Goal: Information Seeking & Learning: Check status

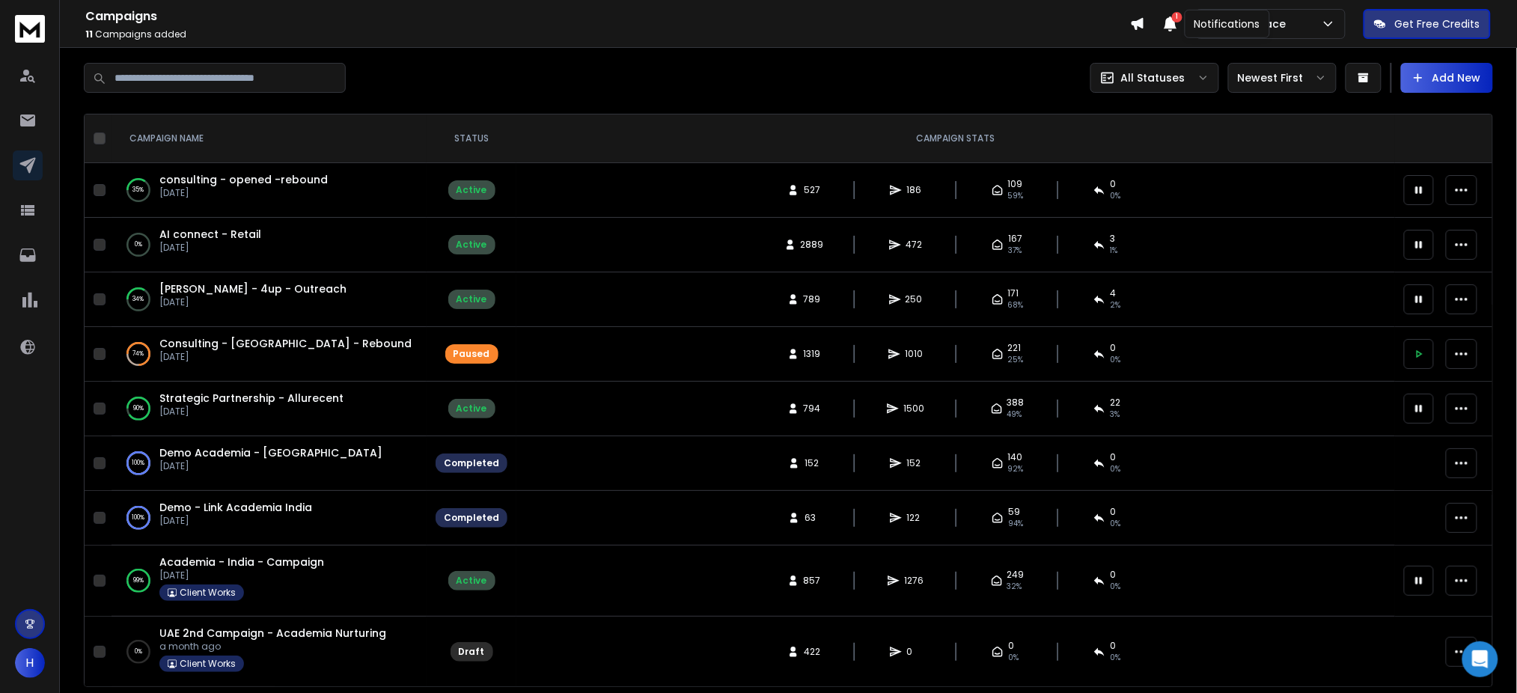
click at [1175, 23] on icon at bounding box center [1170, 23] width 13 height 15
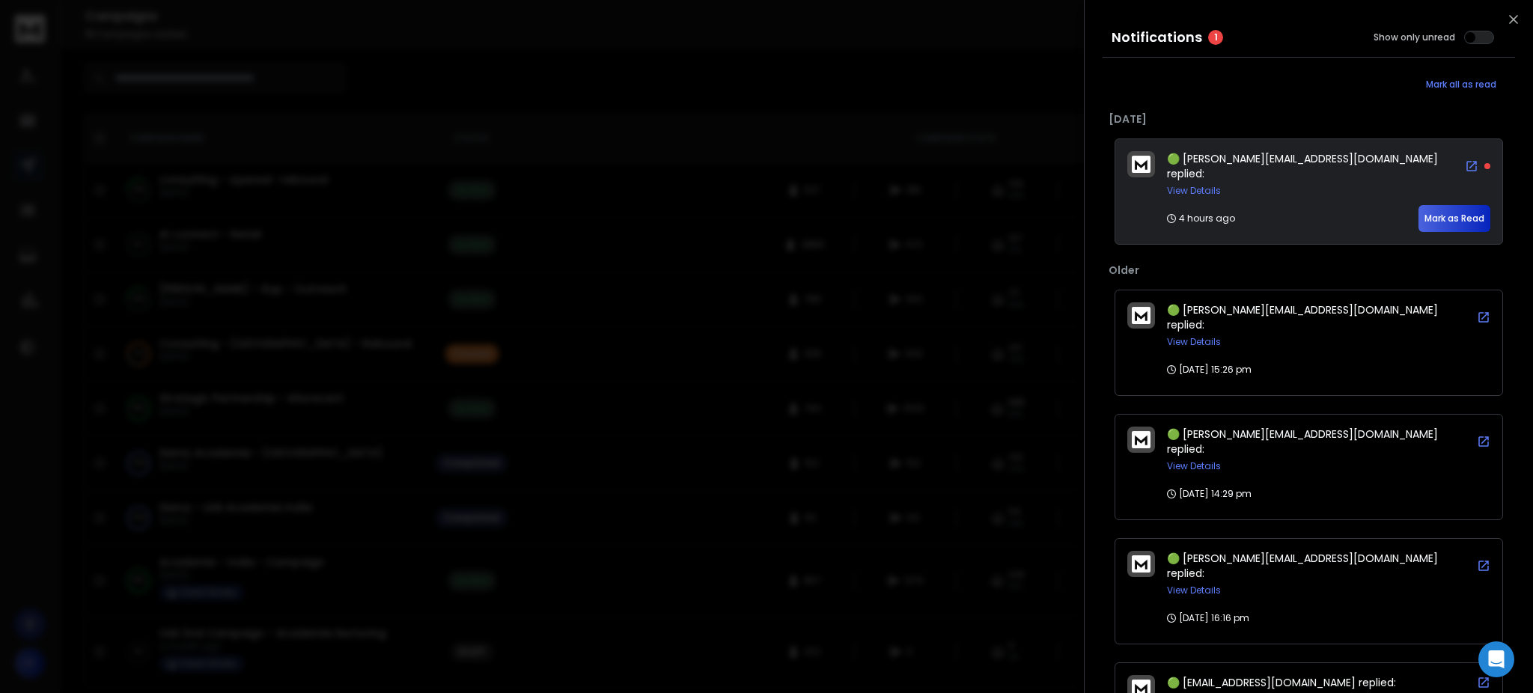
click at [1437, 205] on button "Mark as Read" at bounding box center [1454, 218] width 72 height 27
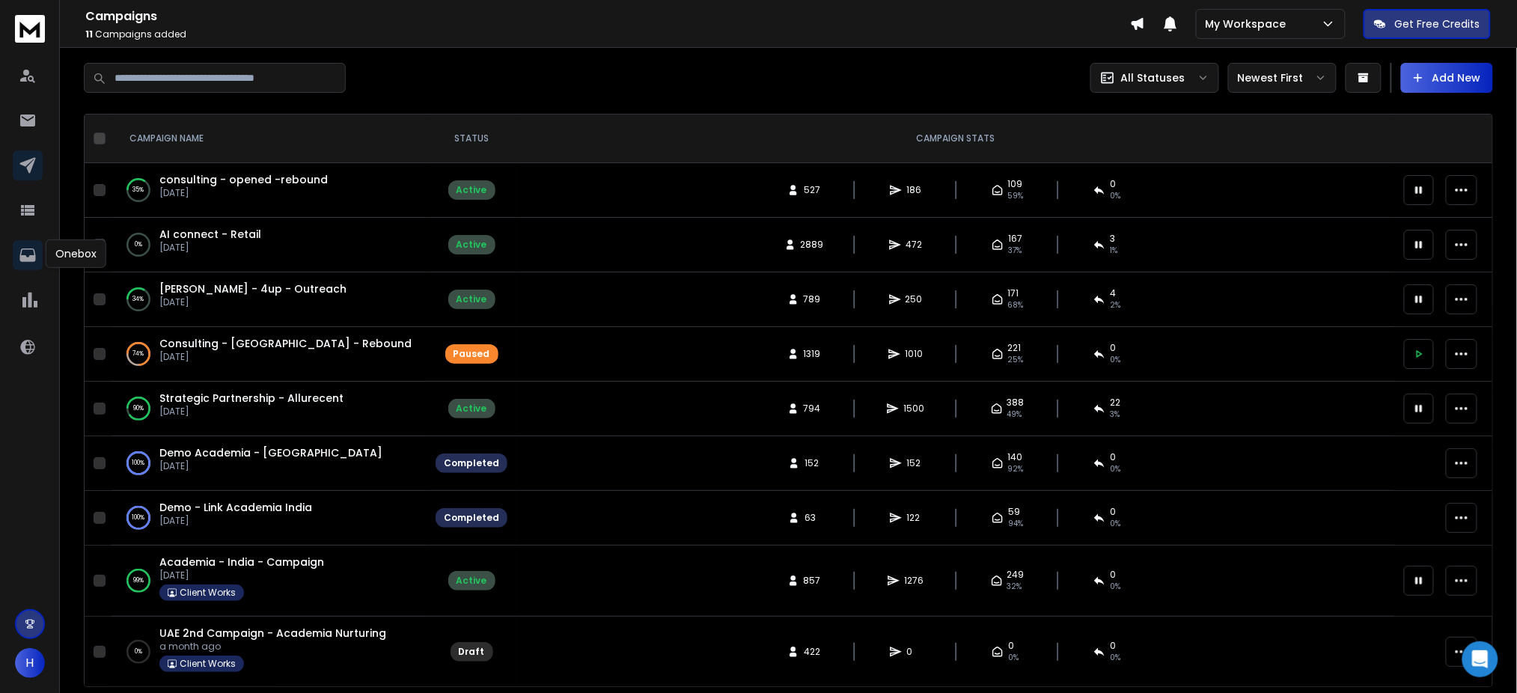
click at [34, 266] on link at bounding box center [28, 255] width 30 height 30
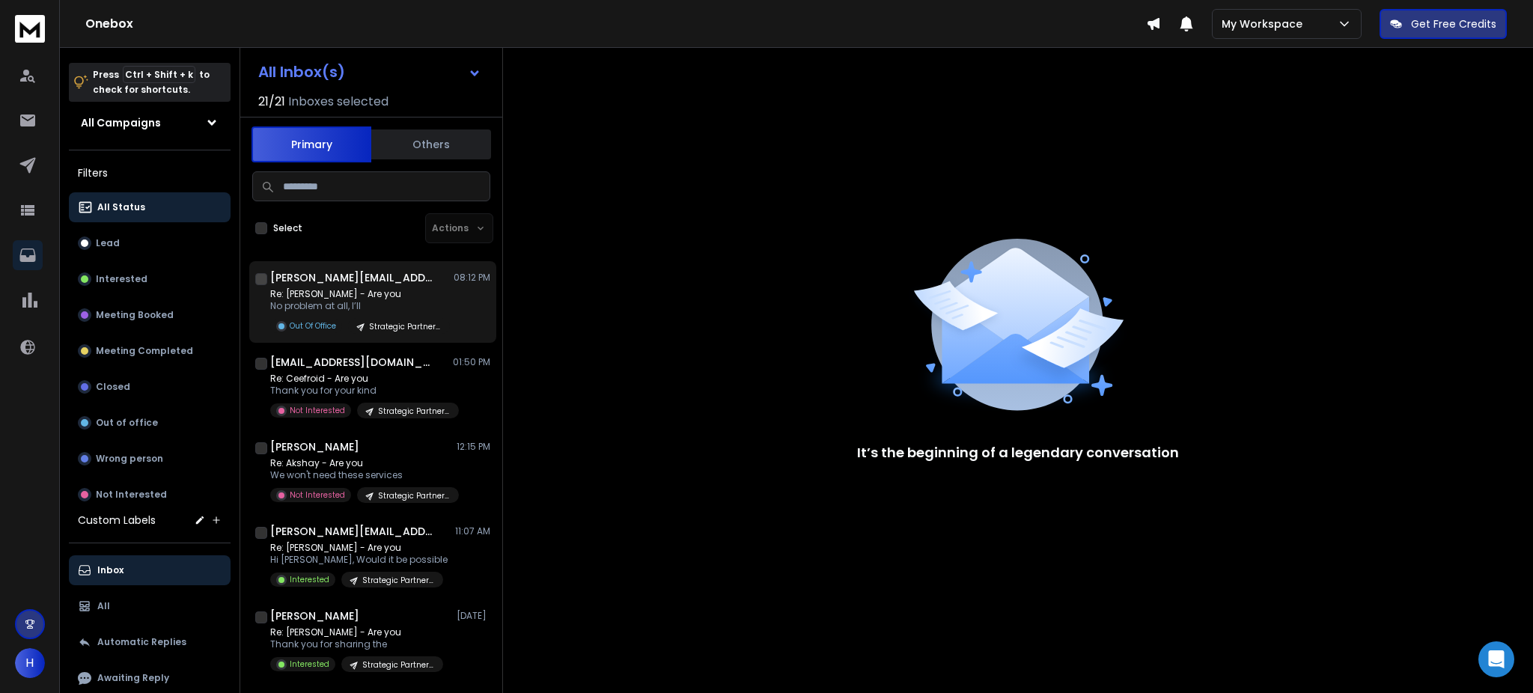
click at [326, 307] on p "No problem at all, I’ll" at bounding box center [360, 306] width 180 height 12
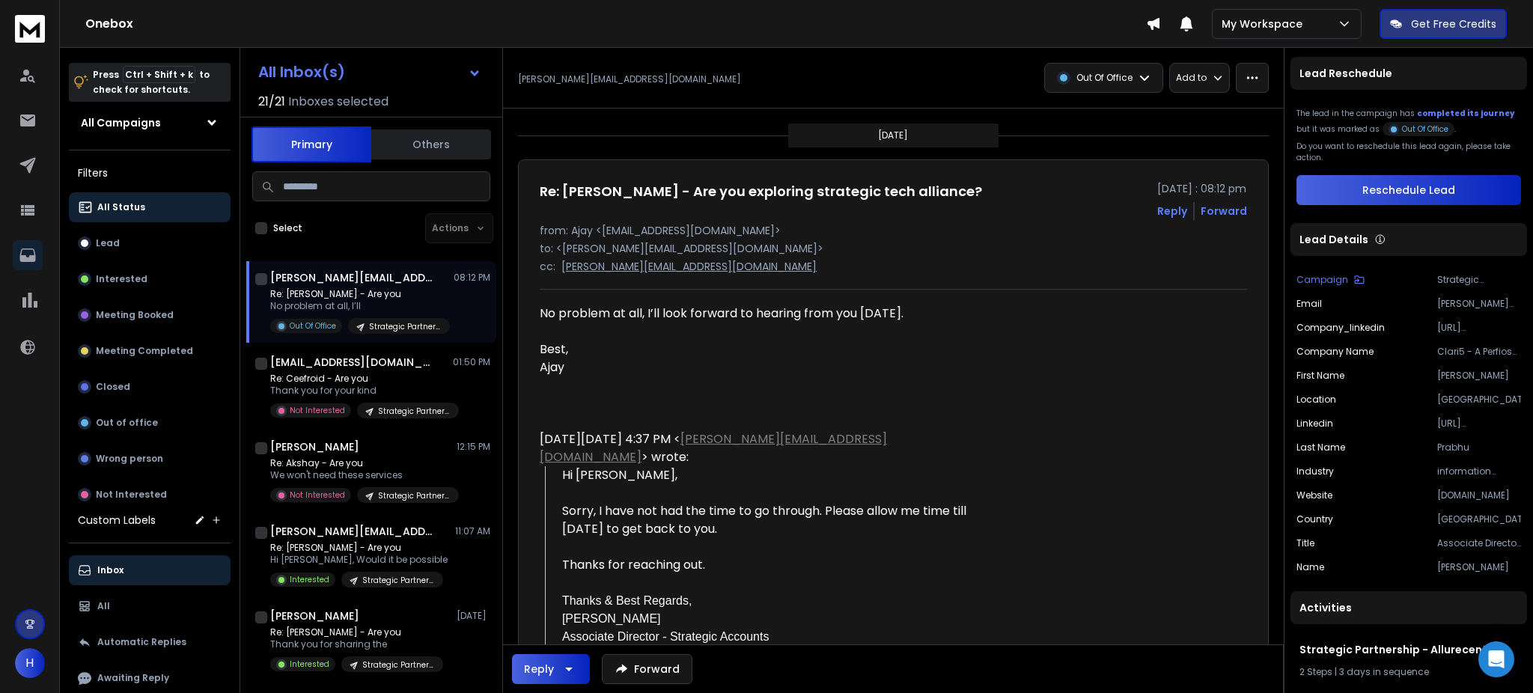
scroll to position [100, 0]
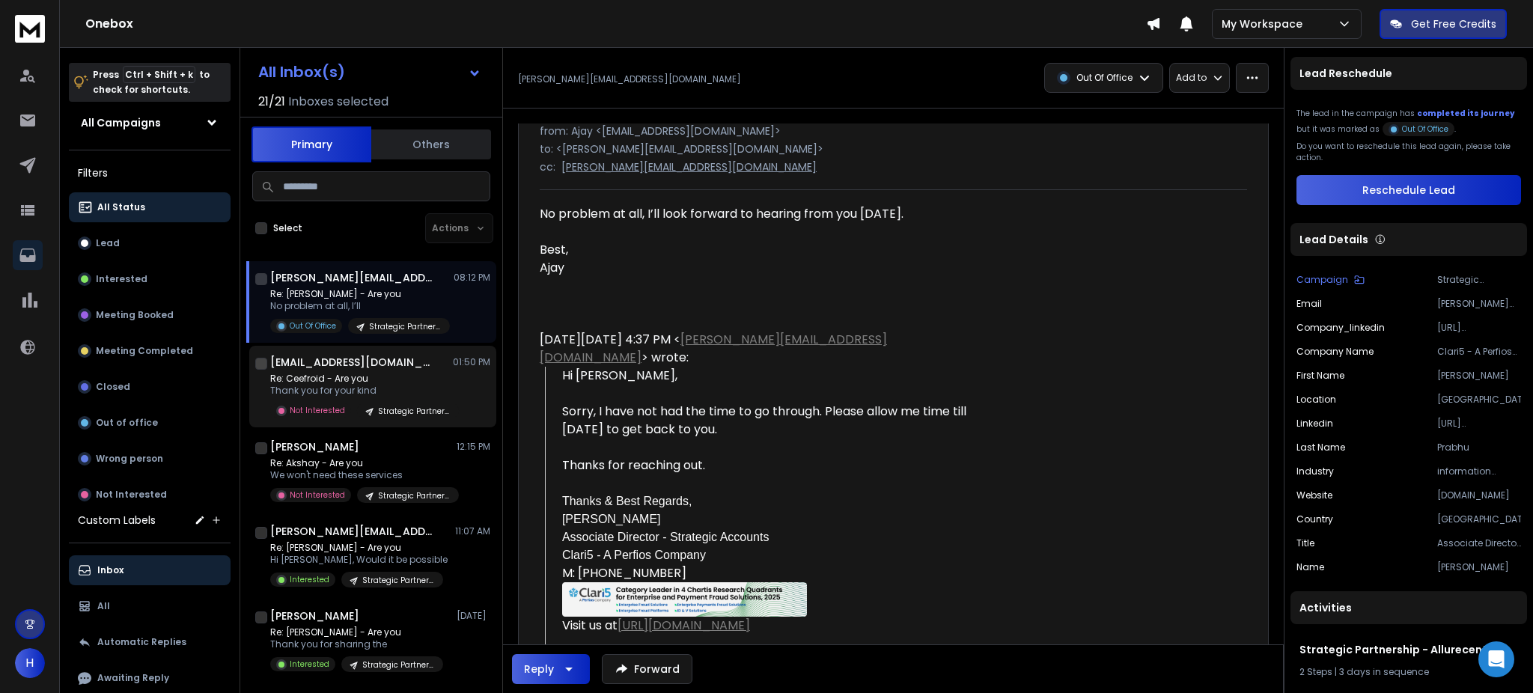
click at [343, 376] on p "Re: Ceefroid - Are you" at bounding box center [360, 379] width 180 height 12
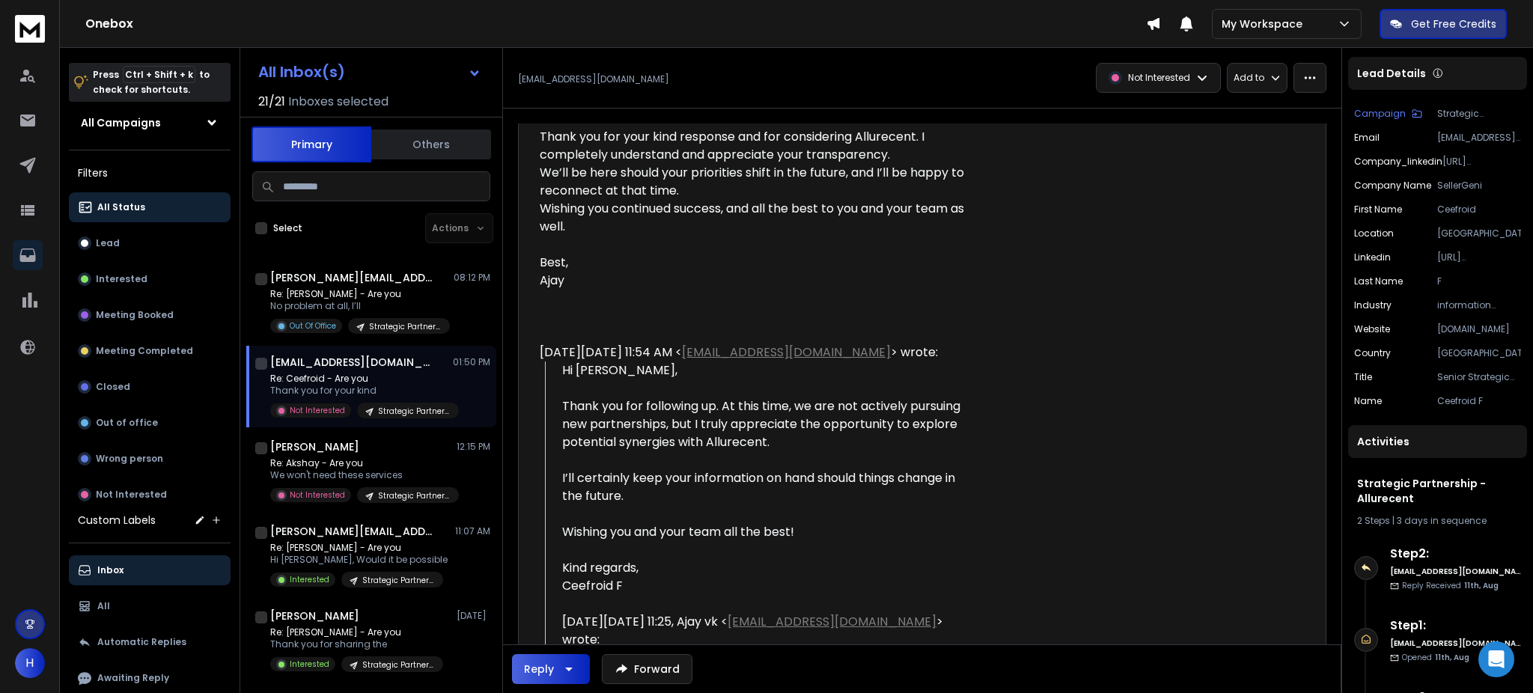
scroll to position [299, 0]
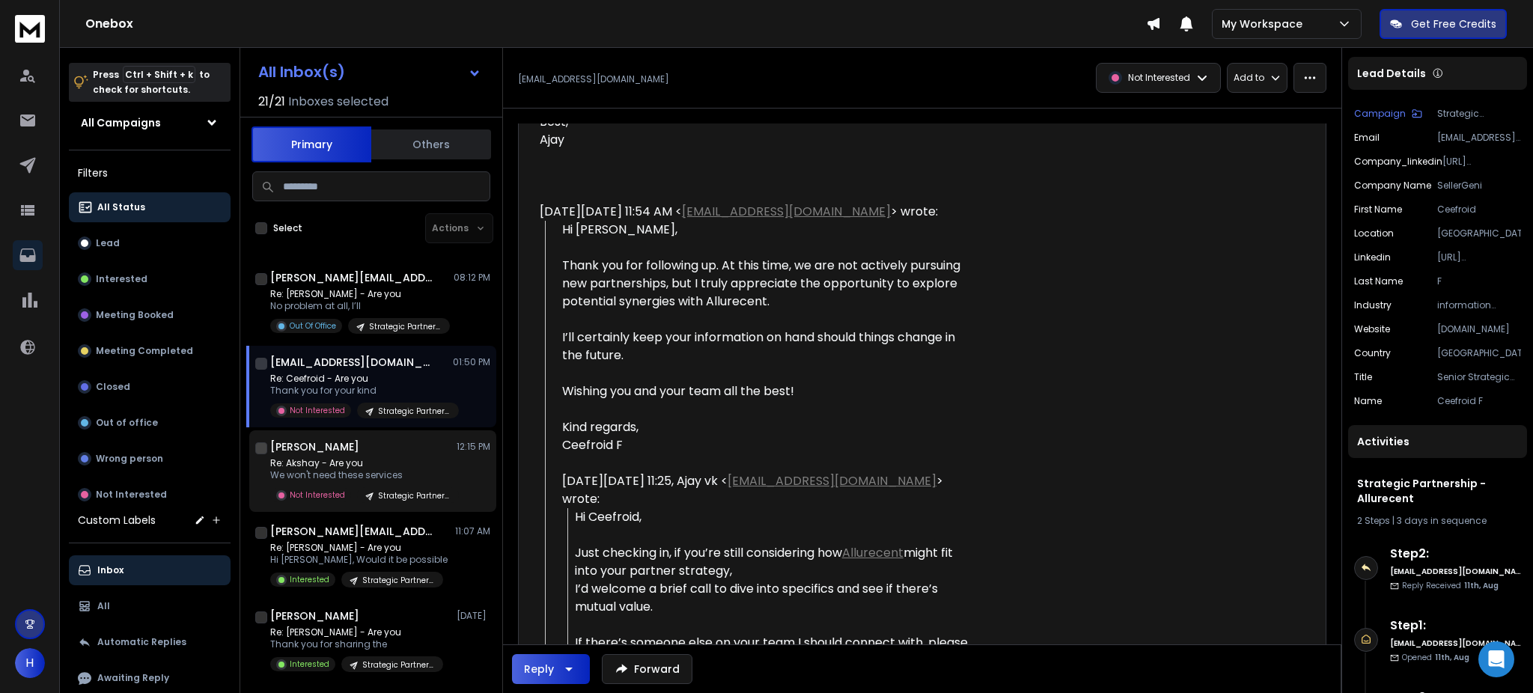
click at [332, 472] on p "We won't need these services" at bounding box center [360, 475] width 180 height 12
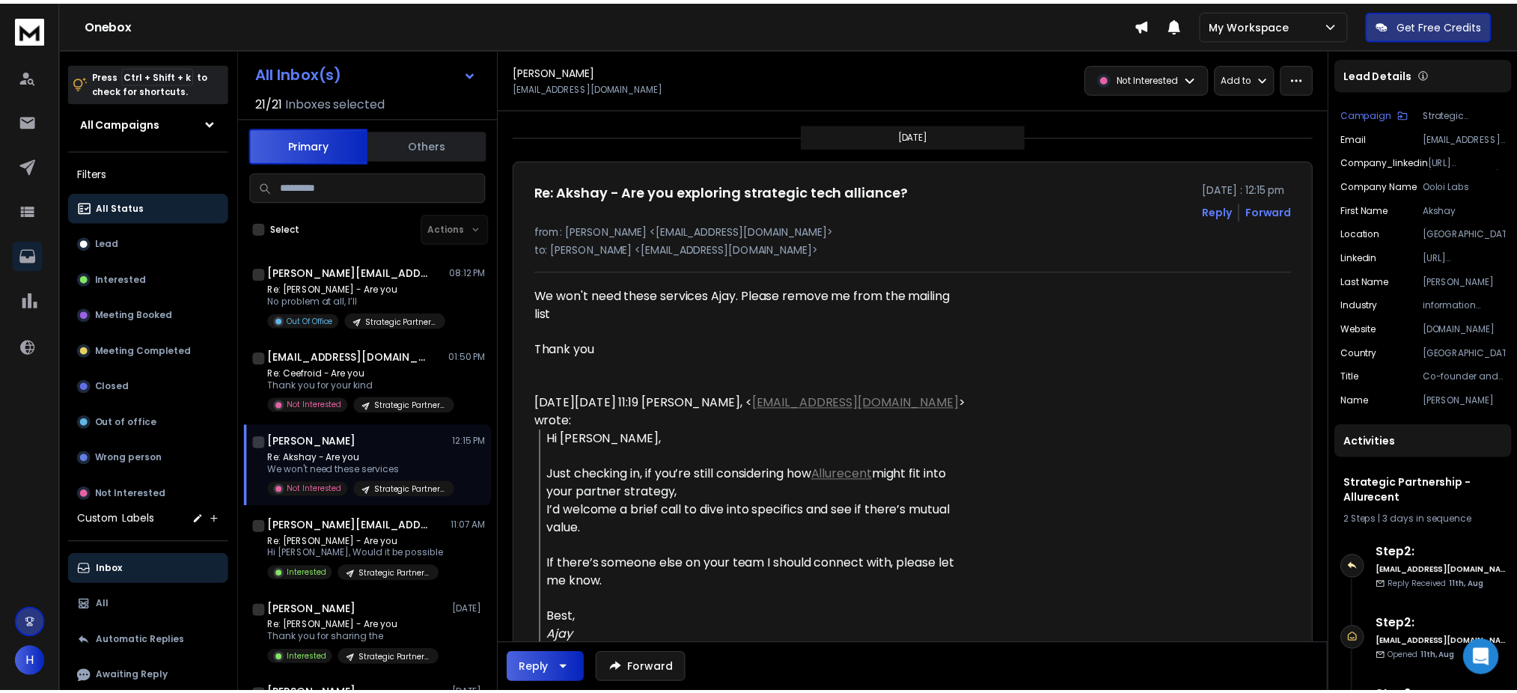
scroll to position [0, 0]
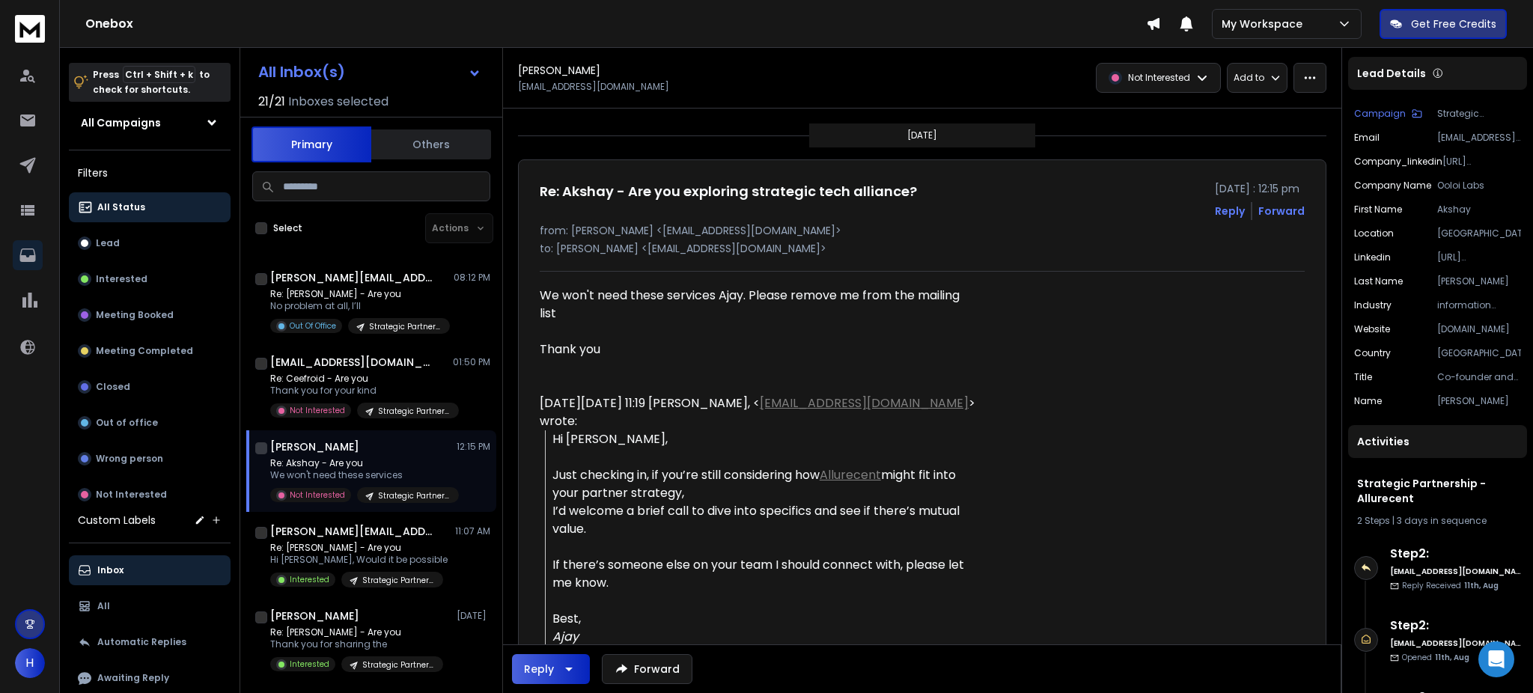
click at [818, 82] on div "Akshay Roongta Akshay Roongta akshay@ooloilabs.in" at bounding box center [718, 78] width 400 height 30
click at [19, 161] on icon at bounding box center [28, 165] width 18 height 18
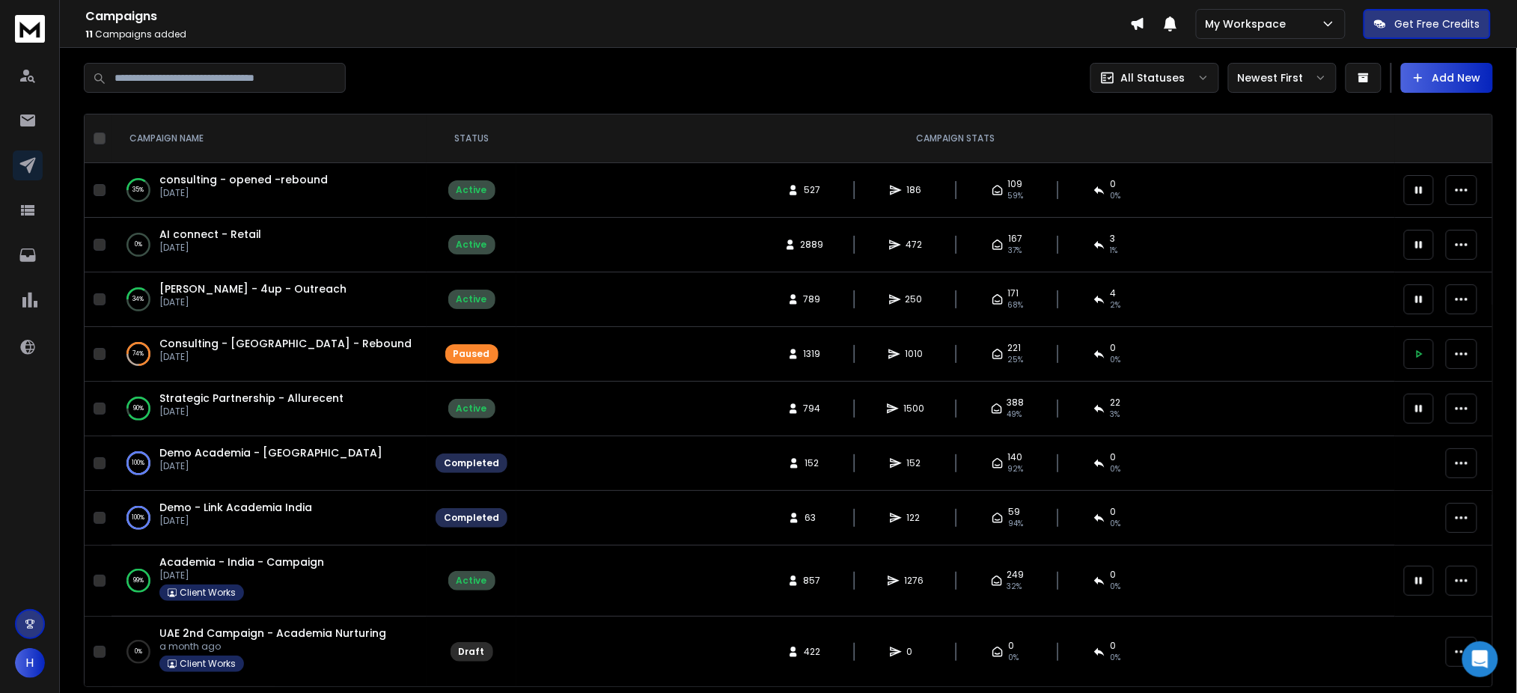
click at [243, 225] on td "0 % AI connect - Retail 5 days ago" at bounding box center [269, 245] width 315 height 55
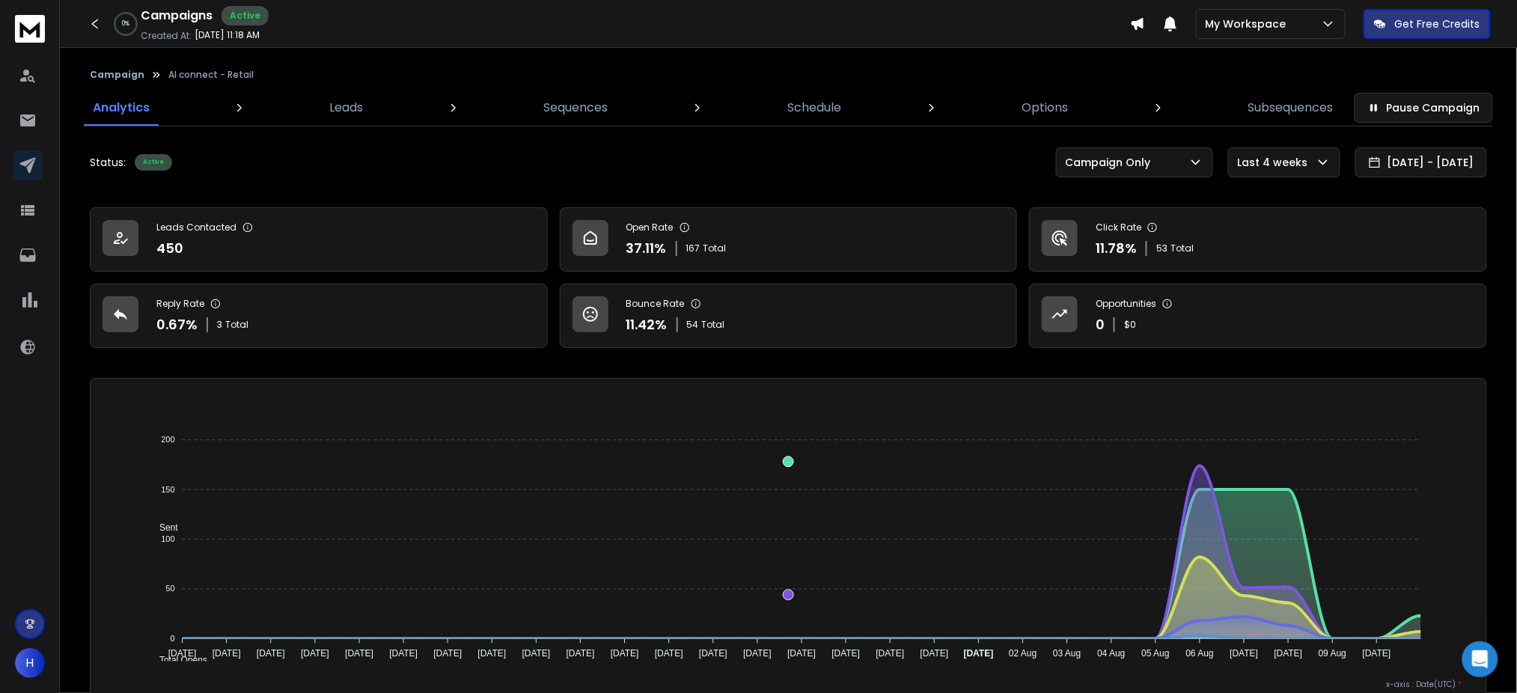
click at [540, 166] on div "Status: Active Pause Campaign Campaign Only Last 4 weeks 14 Jul 2025 - 11 Aug 2…" at bounding box center [789, 162] width 1398 height 30
